Goal: Task Accomplishment & Management: Use online tool/utility

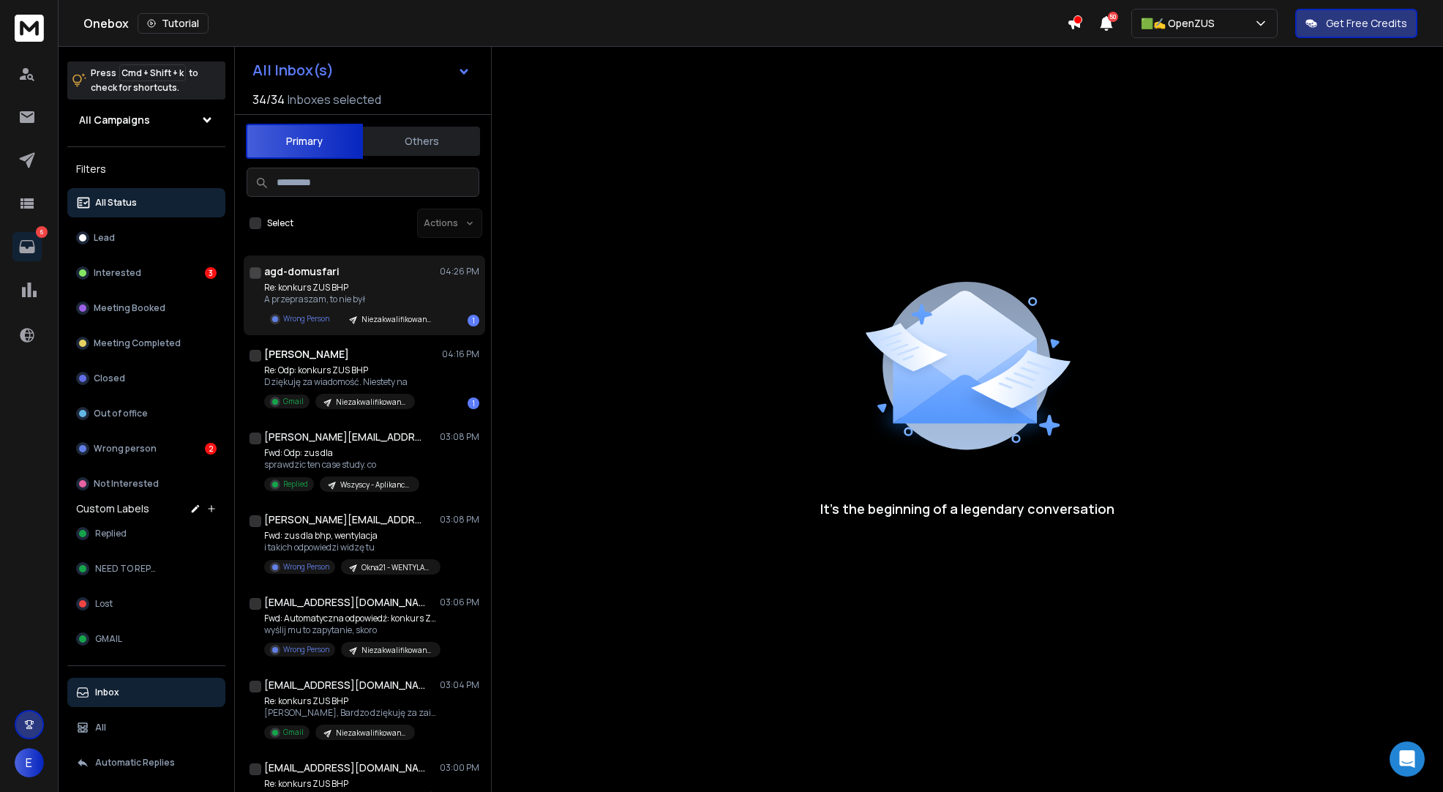
click at [416, 277] on div "agd-domusfari 04:26 PM" at bounding box center [371, 271] width 215 height 15
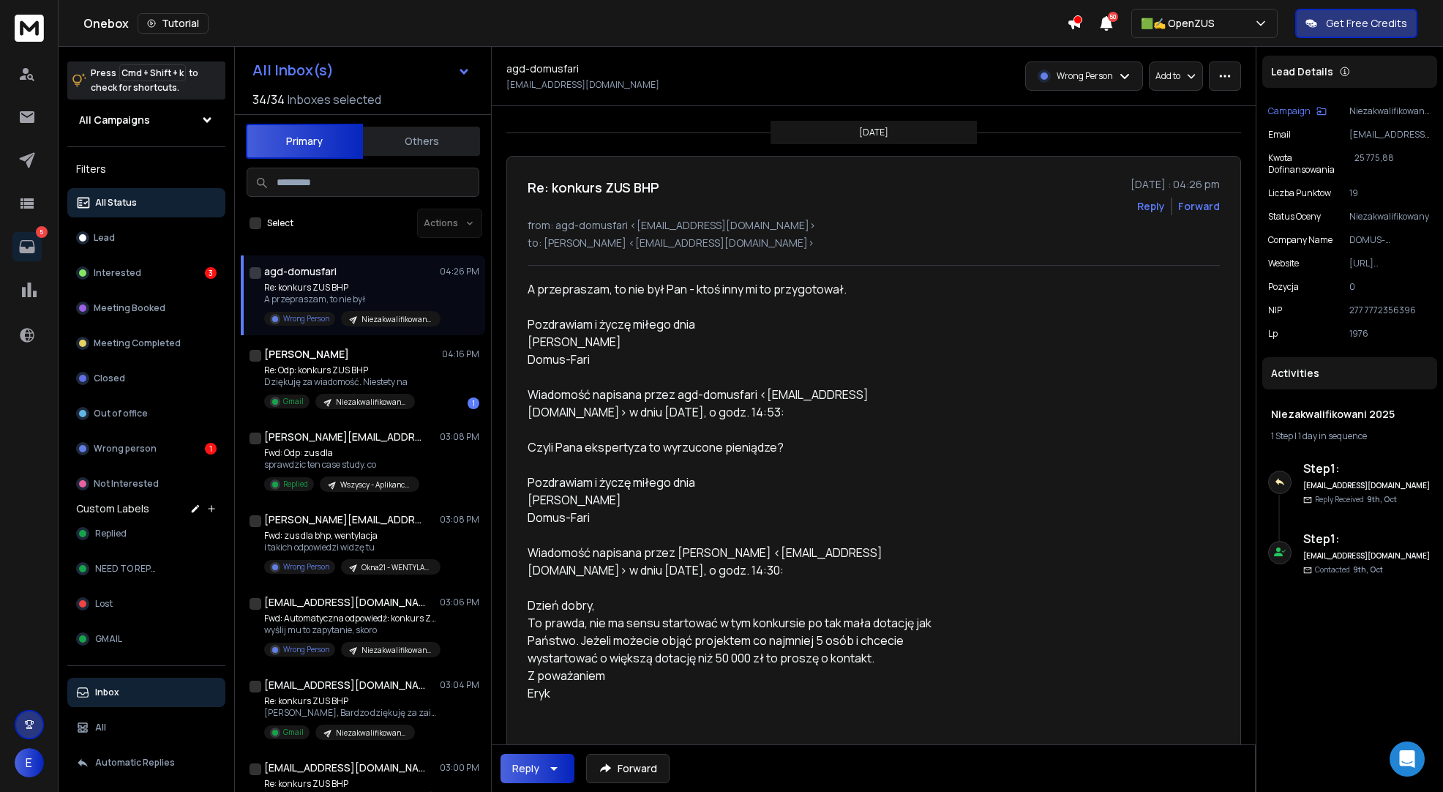
click at [259, 274] on button "button" at bounding box center [255, 273] width 12 height 12
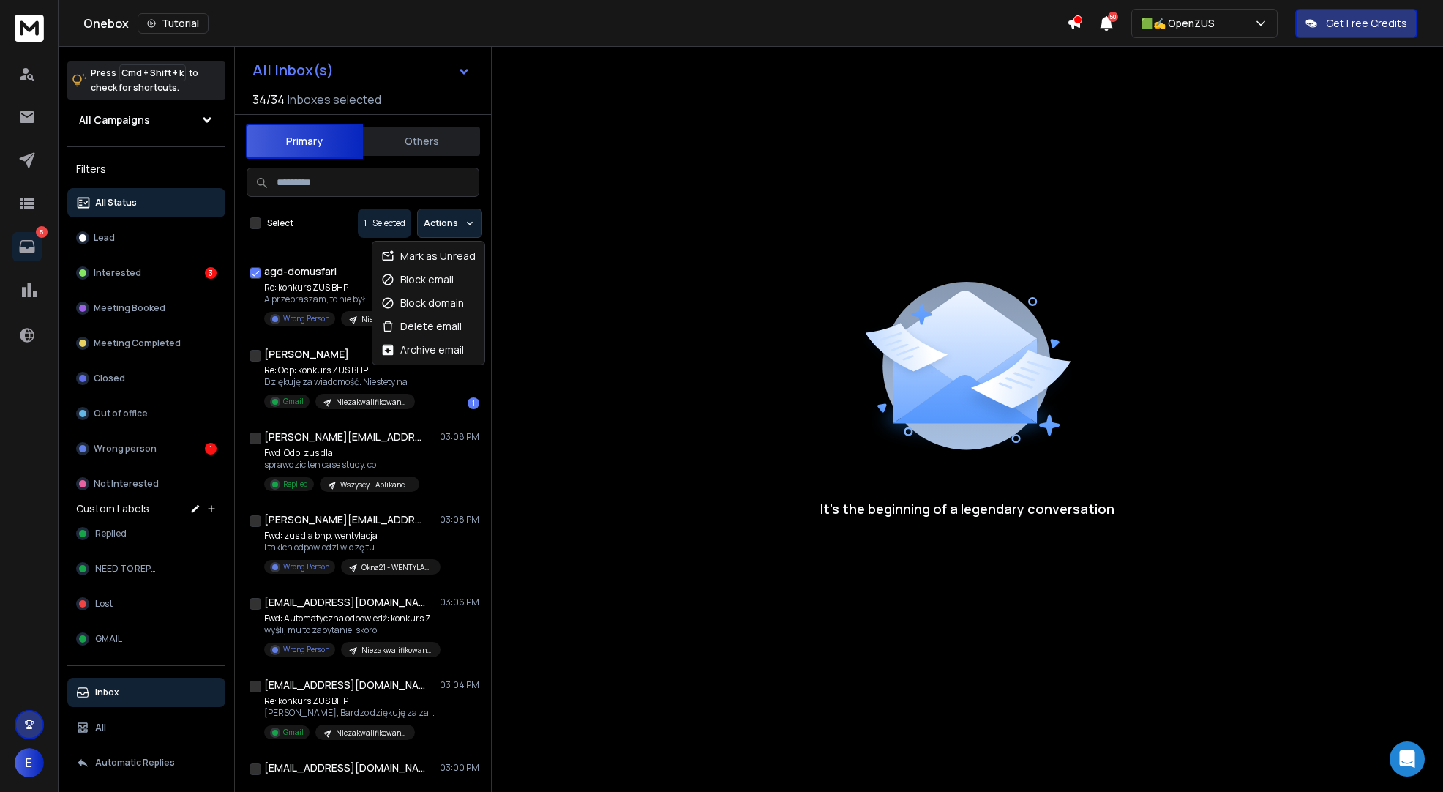
click at [436, 228] on p "Actions" at bounding box center [441, 223] width 34 height 12
click at [431, 257] on div "Mark as Unread" at bounding box center [428, 256] width 94 height 15
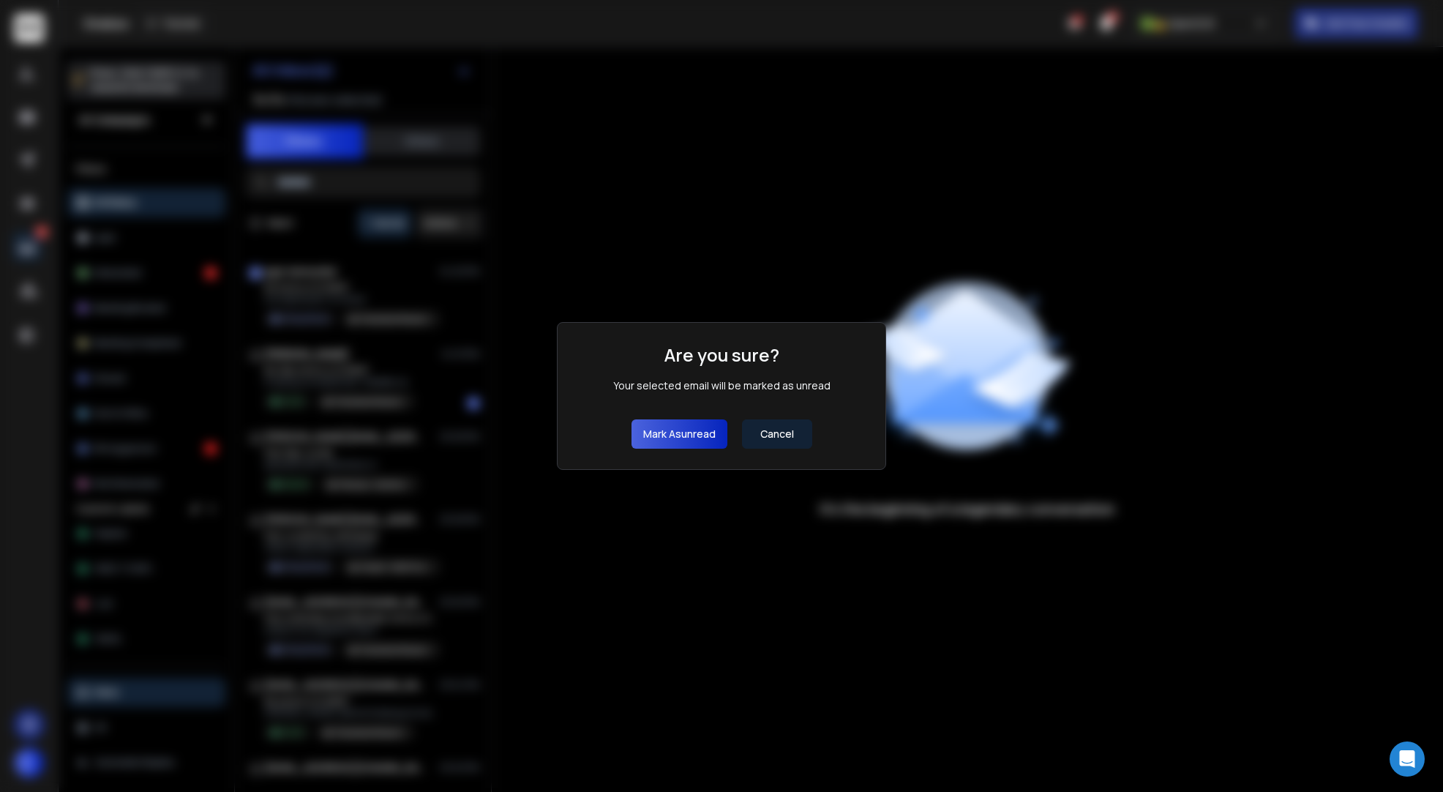
click at [680, 440] on p "Mark as unread" at bounding box center [679, 433] width 72 height 15
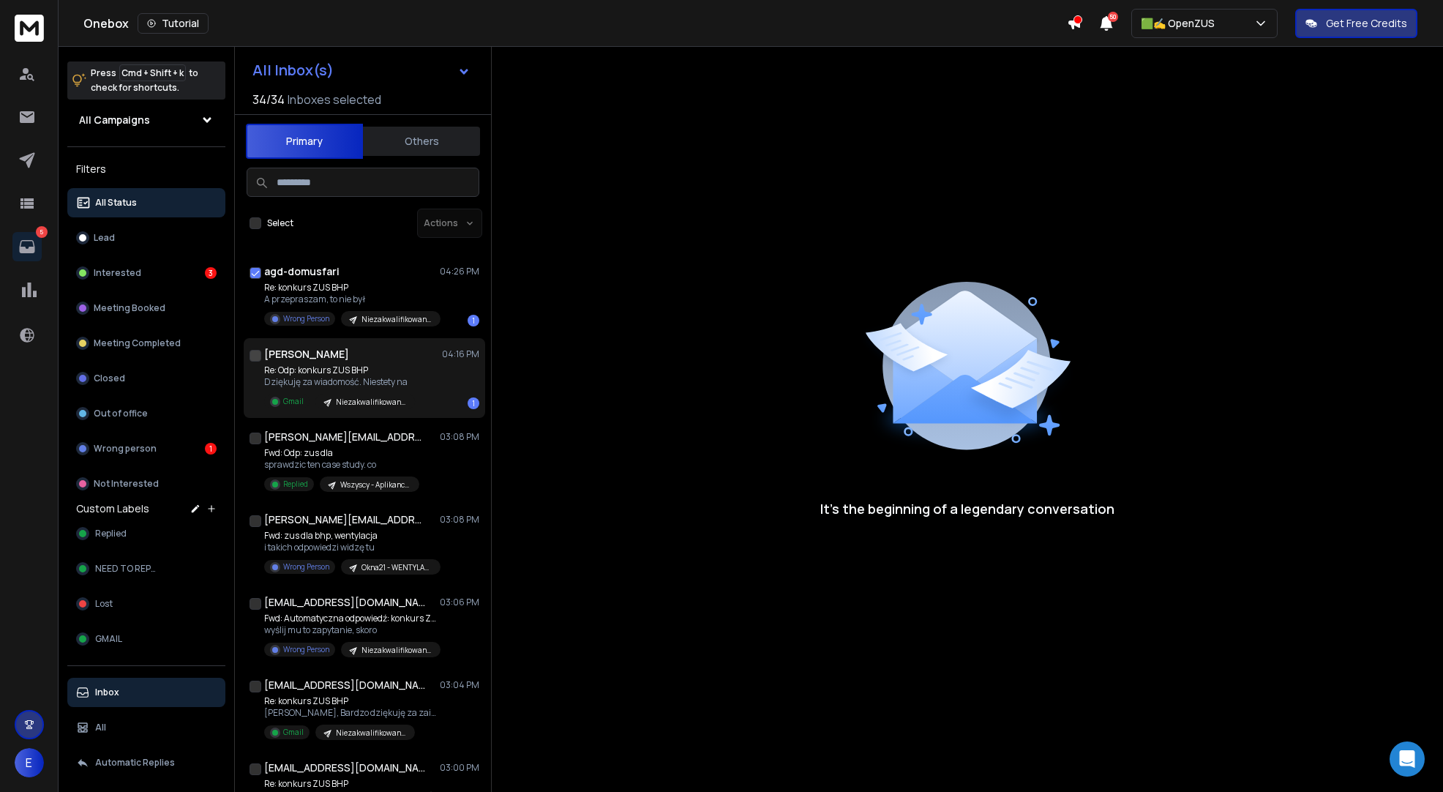
click at [349, 356] on h1 "[PERSON_NAME]" at bounding box center [306, 354] width 85 height 15
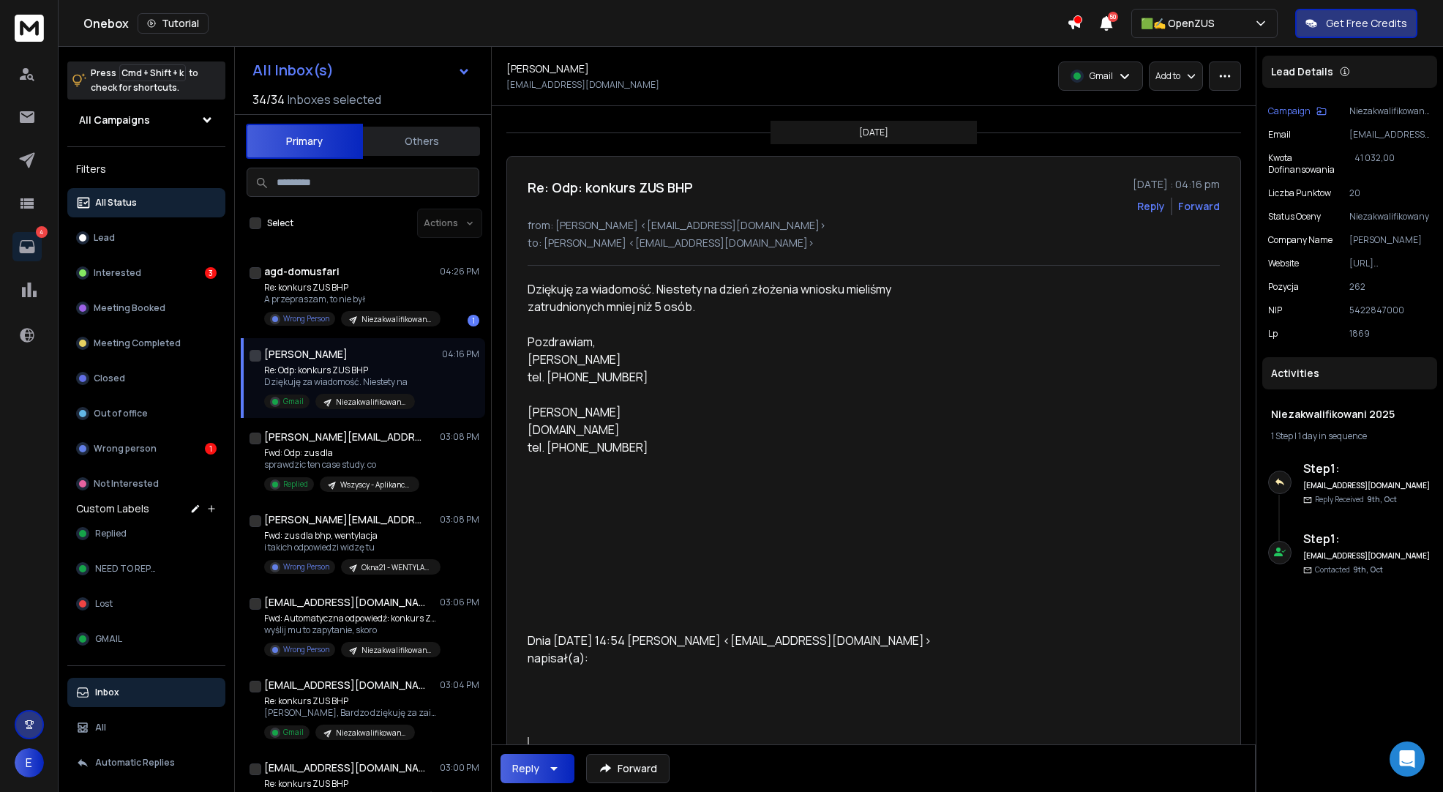
click at [255, 352] on button "button" at bounding box center [255, 356] width 12 height 12
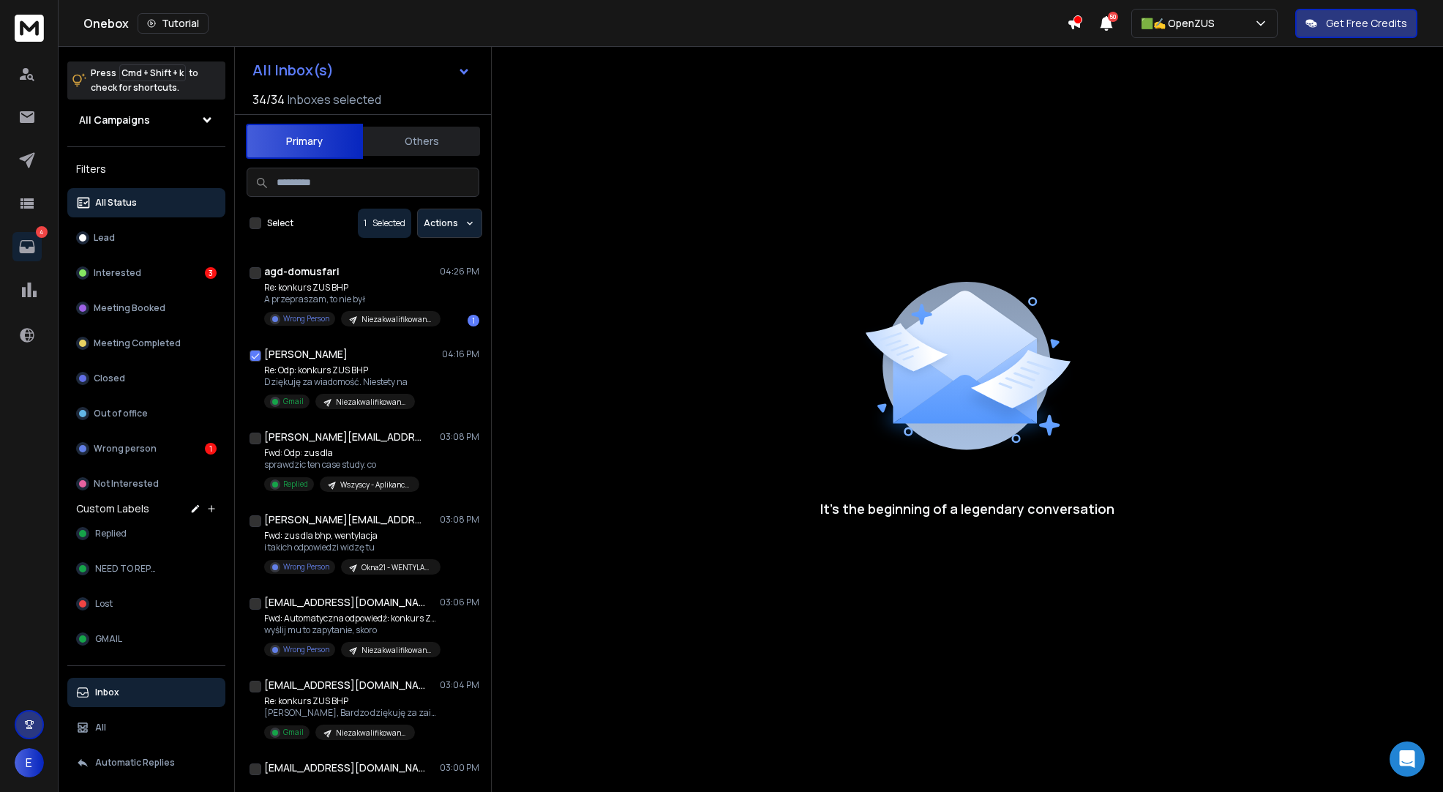
click at [454, 217] on p "Actions" at bounding box center [441, 223] width 34 height 12
click at [443, 258] on div "Mark as Unread" at bounding box center [428, 256] width 94 height 15
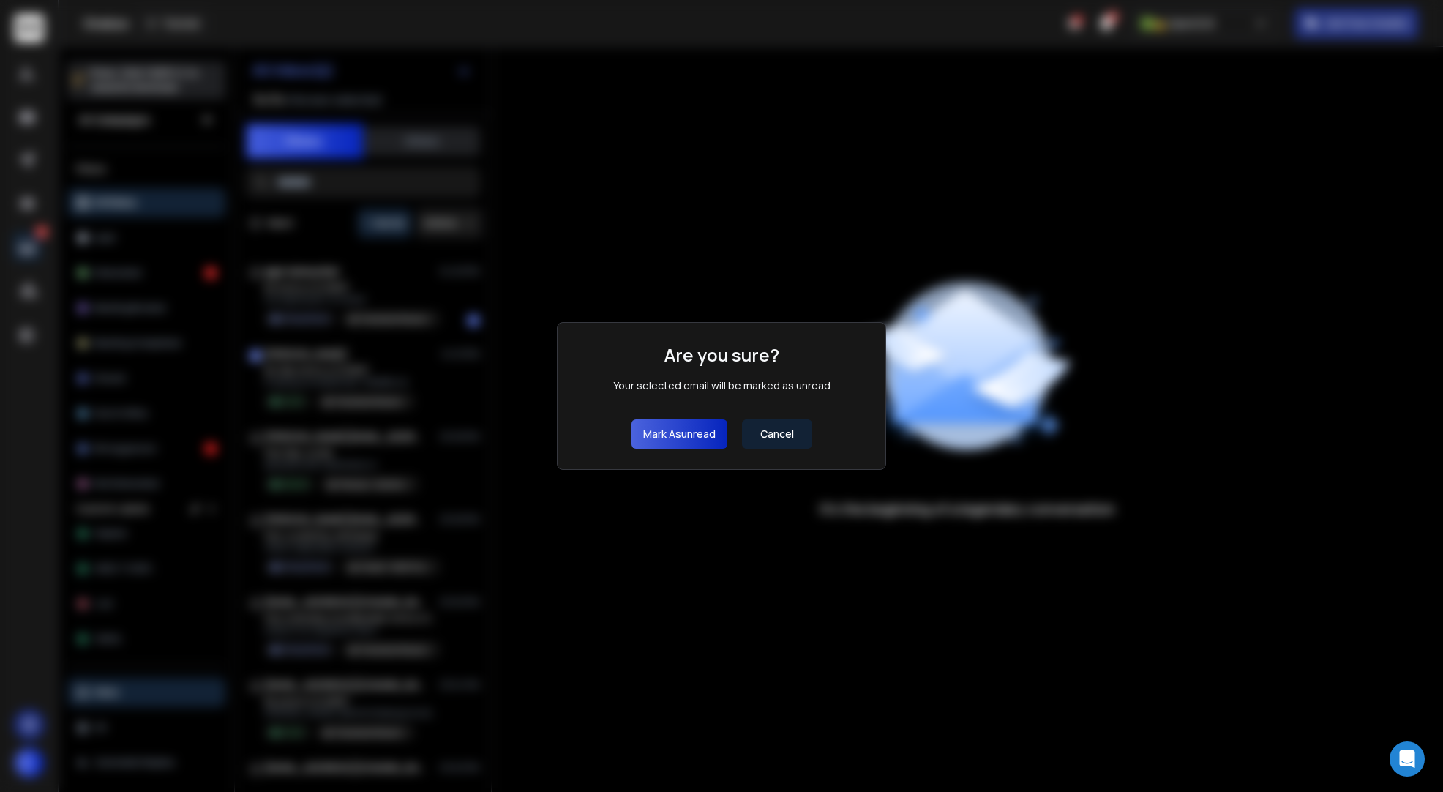
click at [640, 432] on button "Mark as unread" at bounding box center [679, 433] width 96 height 29
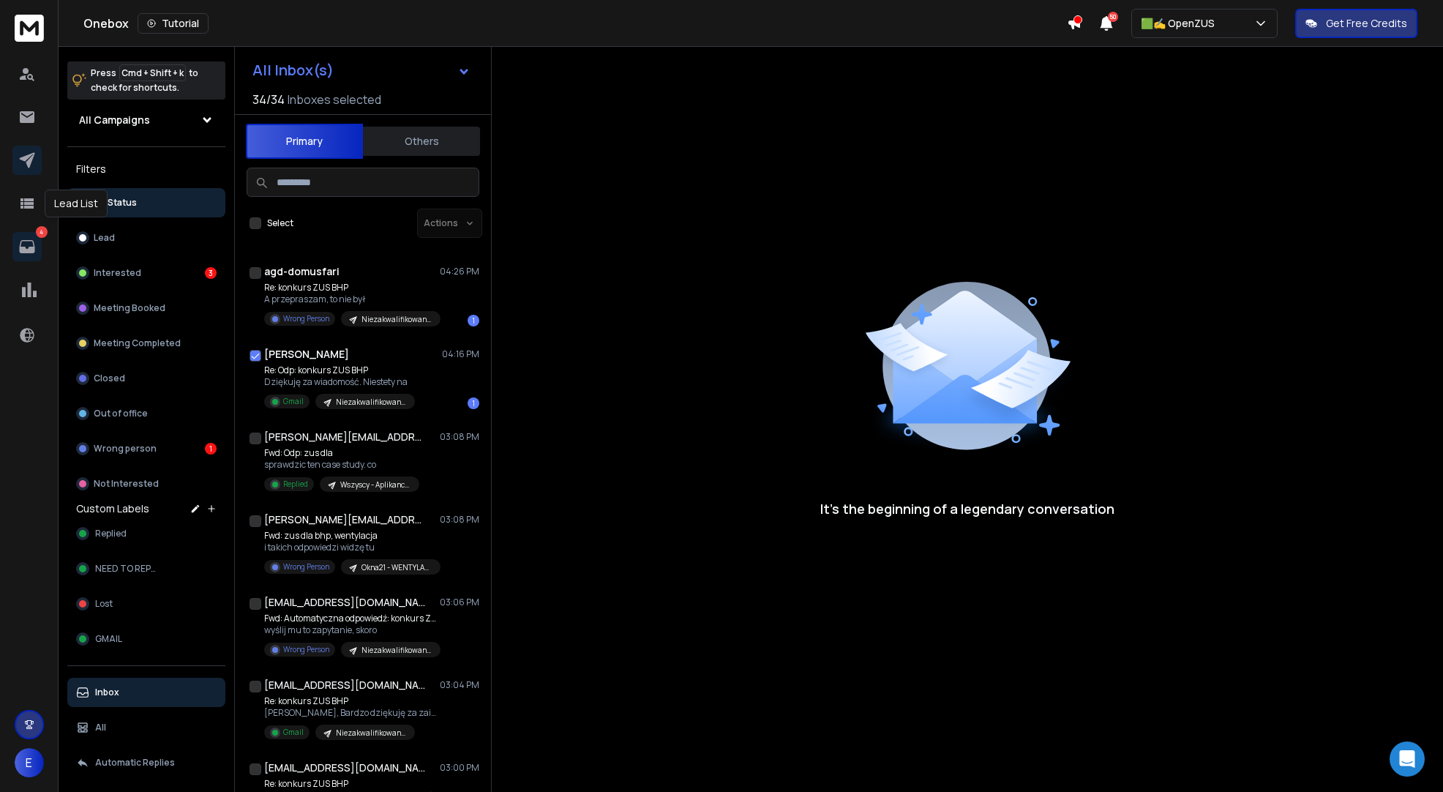
click at [24, 161] on icon at bounding box center [27, 160] width 18 height 18
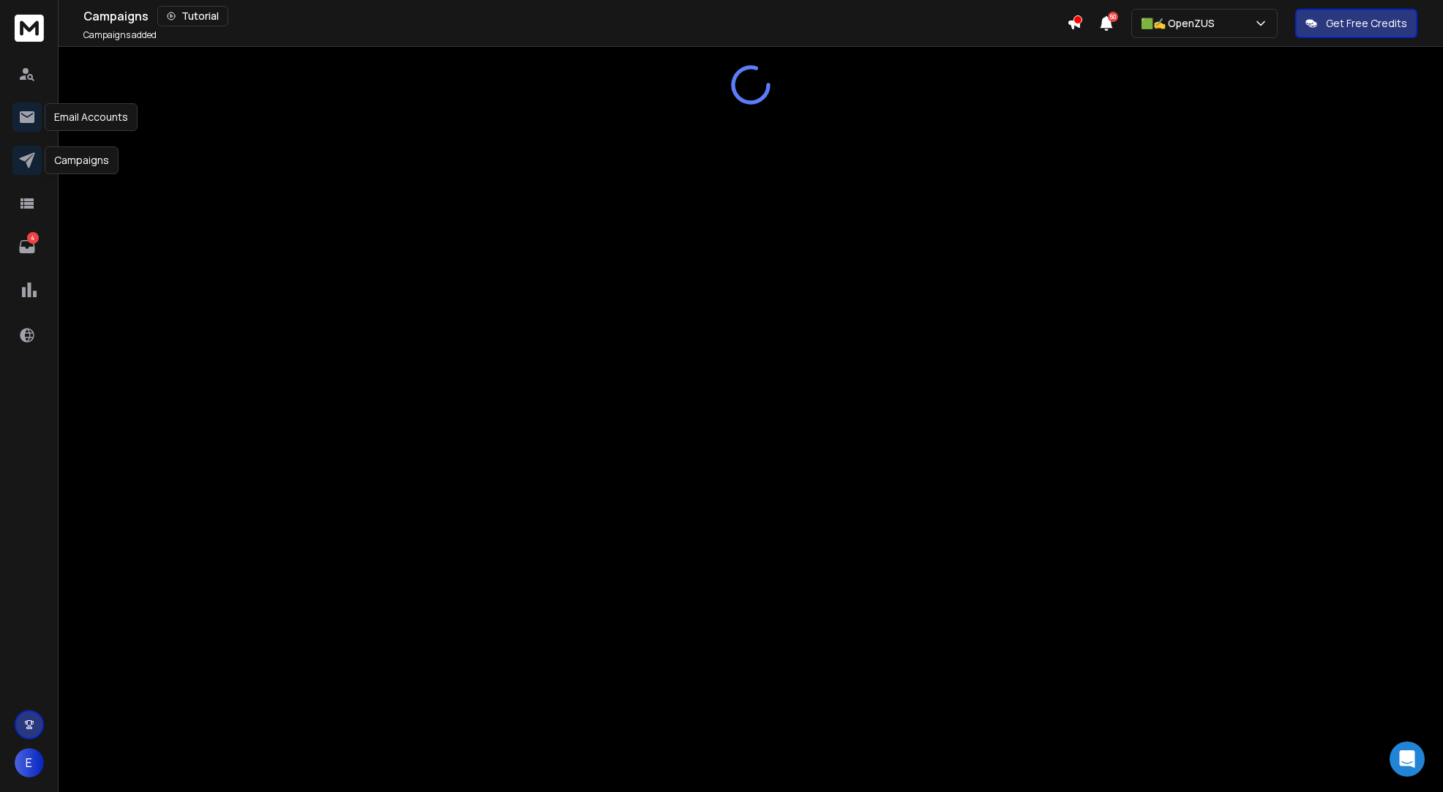
click at [22, 124] on icon at bounding box center [27, 117] width 18 height 18
click at [26, 97] on div "4" at bounding box center [29, 207] width 34 height 296
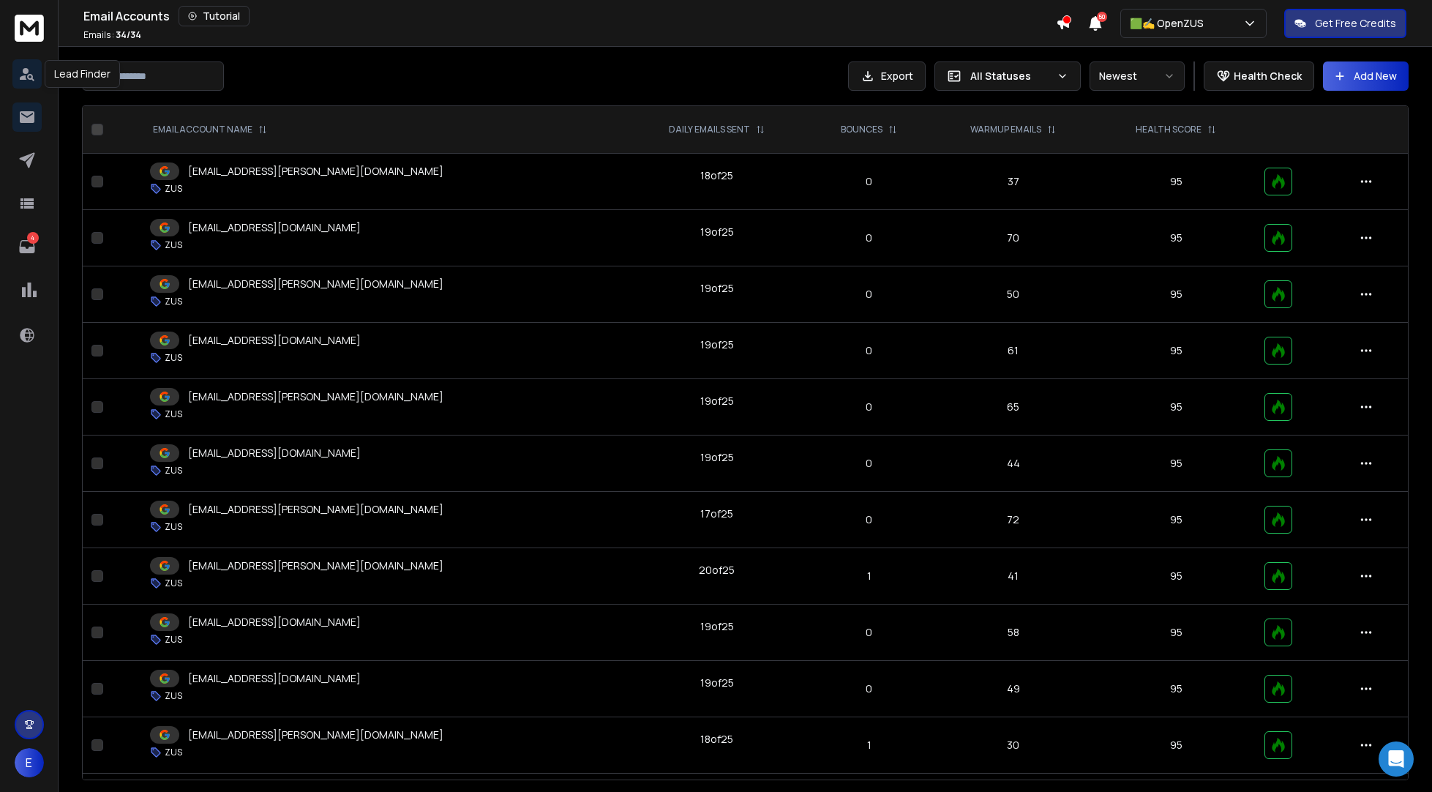
click at [29, 79] on icon at bounding box center [27, 77] width 15 height 7
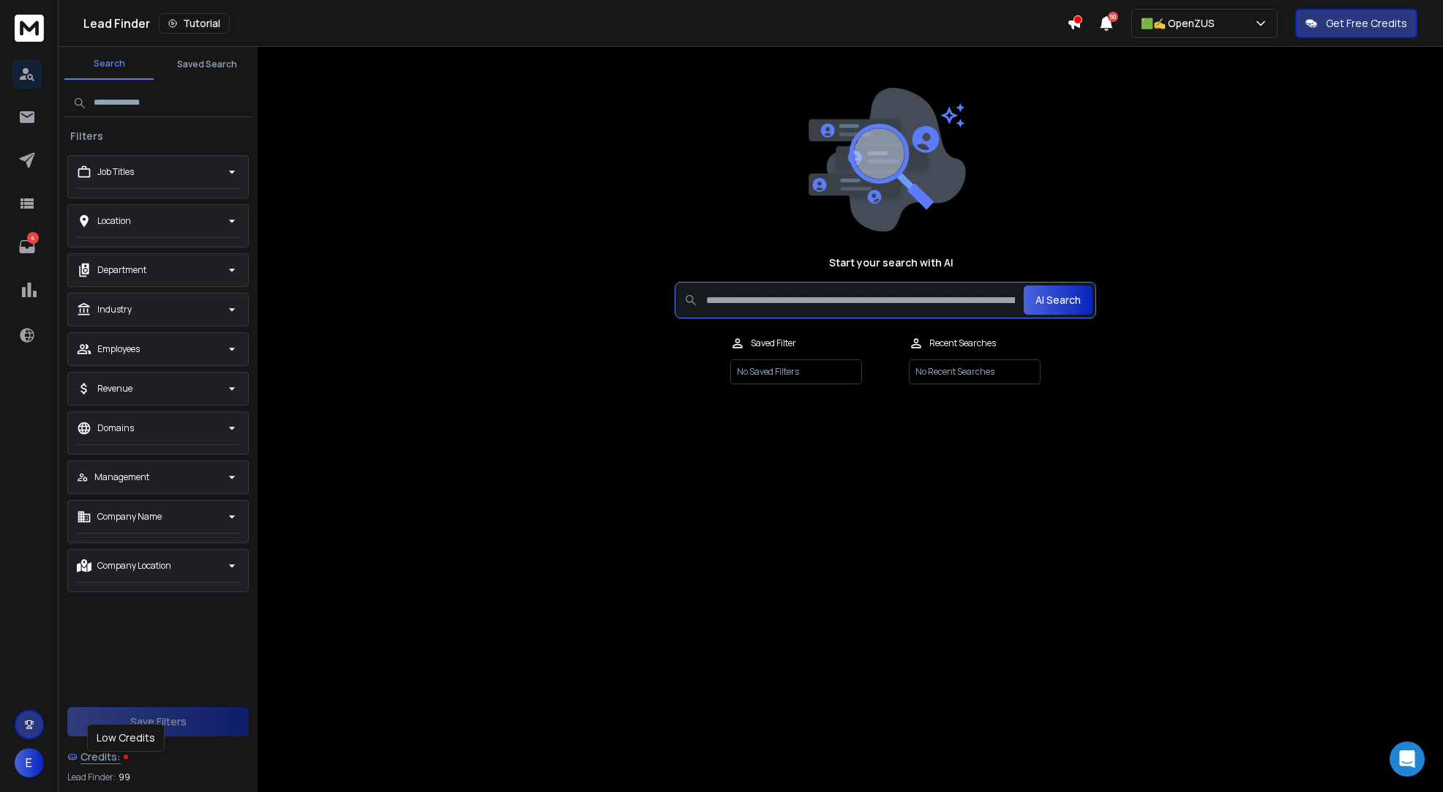
click at [119, 753] on span "Credits:" at bounding box center [100, 756] width 40 height 15
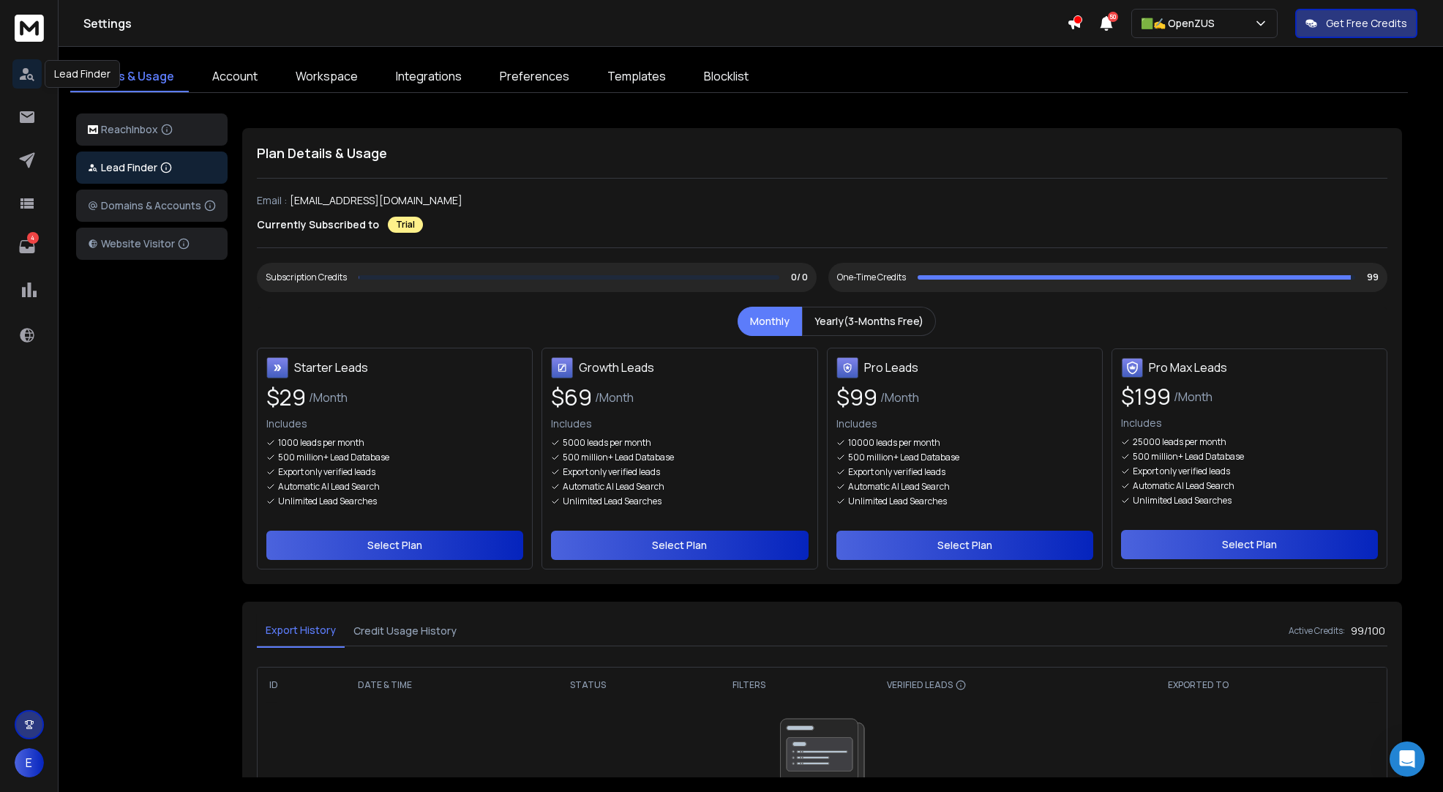
click at [20, 78] on icon at bounding box center [27, 77] width 15 height 7
